Goal: Information Seeking & Learning: Check status

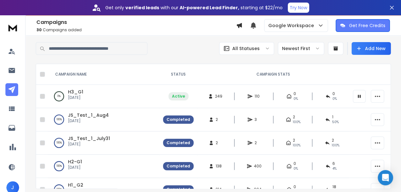
click at [191, 34] on div "Campaigns 30 Campaigns added Google Workspace Get Free Credits" at bounding box center [200, 25] width 401 height 20
click at [184, 52] on div at bounding box center [125, 48] width 178 height 13
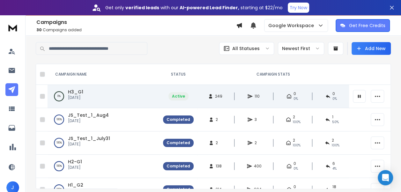
click at [124, 96] on div "0 % H3_G1 [DATE]" at bounding box center [103, 96] width 99 height 15
